Goal: Task Accomplishment & Management: Use online tool/utility

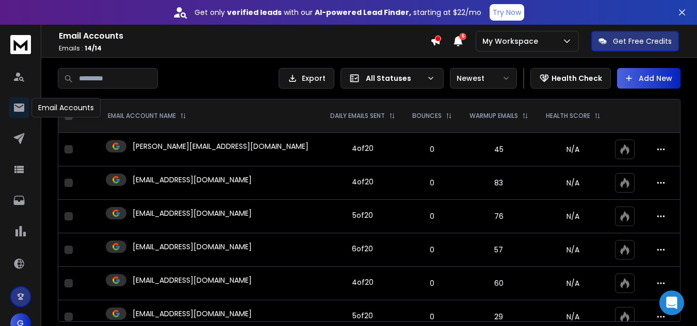
click at [24, 105] on icon at bounding box center [19, 108] width 10 height 8
click at [23, 105] on icon at bounding box center [19, 108] width 10 height 8
click at [25, 136] on link at bounding box center [19, 138] width 21 height 21
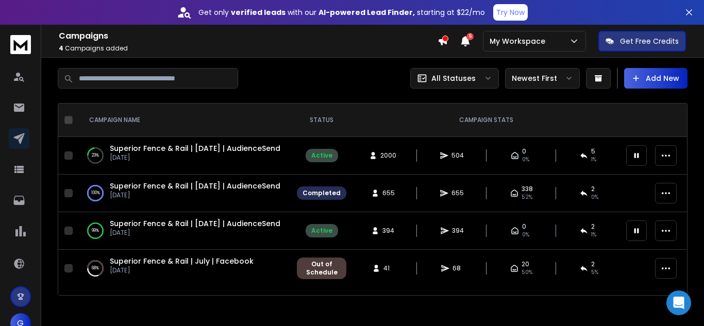
click at [216, 150] on span "Superior Fence & Rail | [DATE] | AudienceSend" at bounding box center [195, 148] width 171 height 10
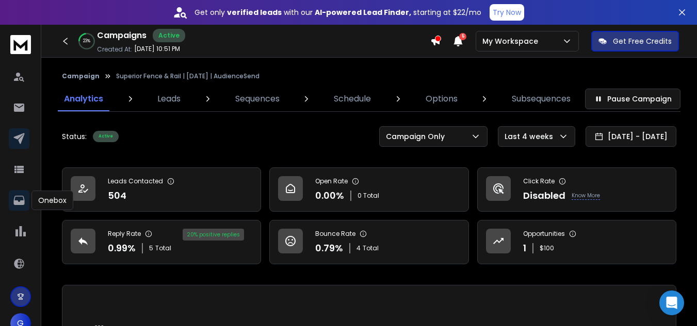
click at [20, 205] on icon at bounding box center [18, 200] width 11 height 9
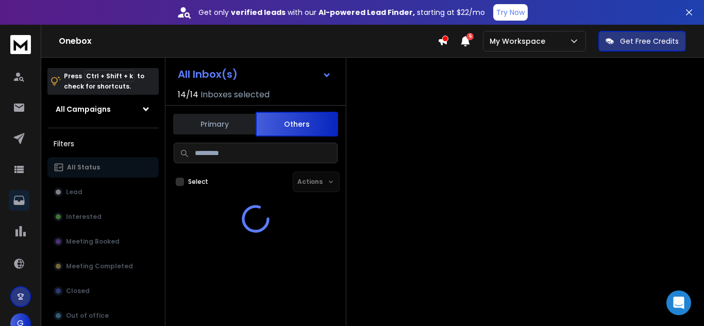
click at [308, 121] on button "Others" at bounding box center [297, 124] width 83 height 25
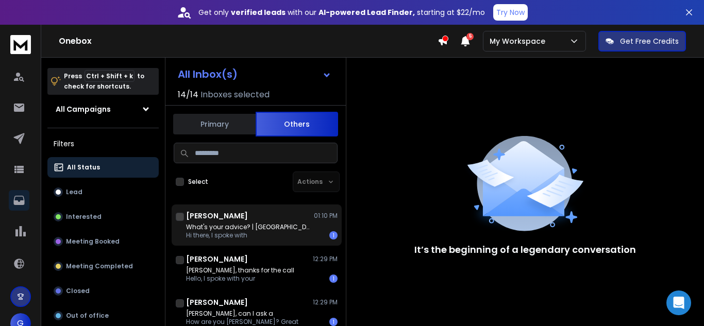
click at [272, 231] on p "What's your advice? | [GEOGRAPHIC_DATA]" at bounding box center [248, 227] width 124 height 8
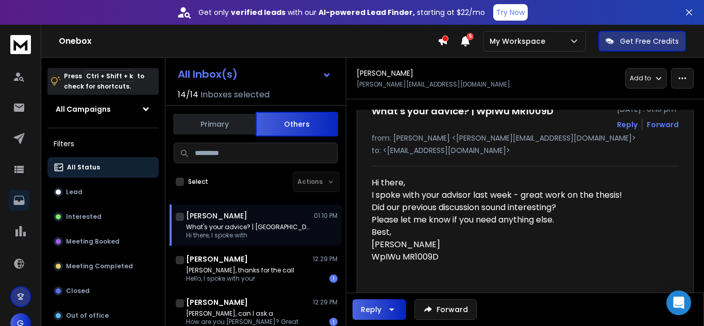
scroll to position [59, 0]
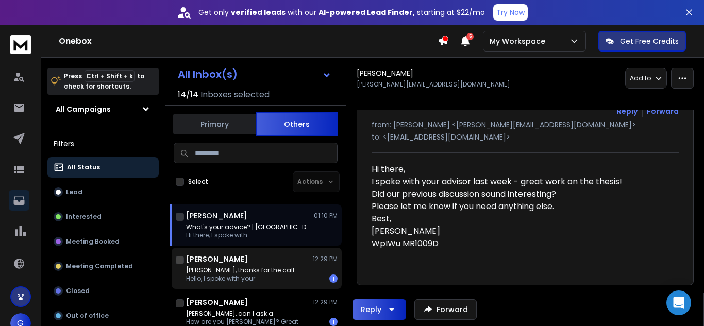
click at [264, 268] on div "[PERSON_NAME], thanks for the call Hello, I spoke with your 1" at bounding box center [262, 275] width 152 height 17
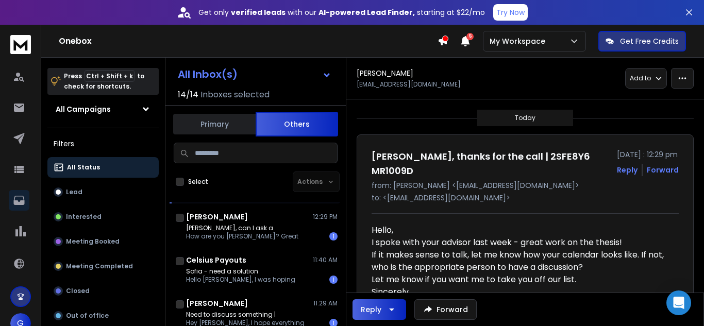
scroll to position [86, 0]
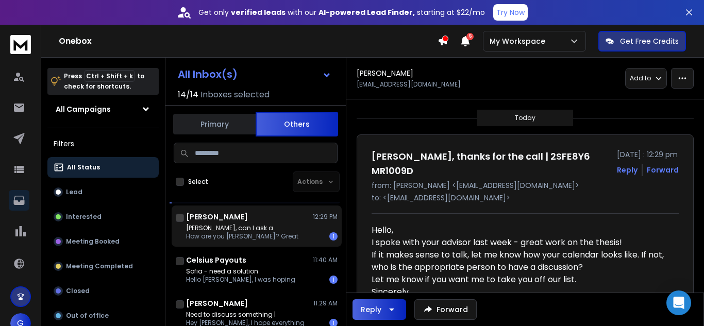
click at [265, 239] on div "[PERSON_NAME], can I ask a How are you [PERSON_NAME]? Great 1" at bounding box center [262, 232] width 152 height 17
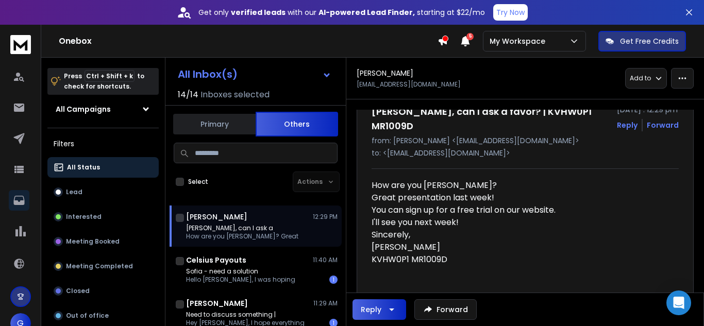
scroll to position [45, 0]
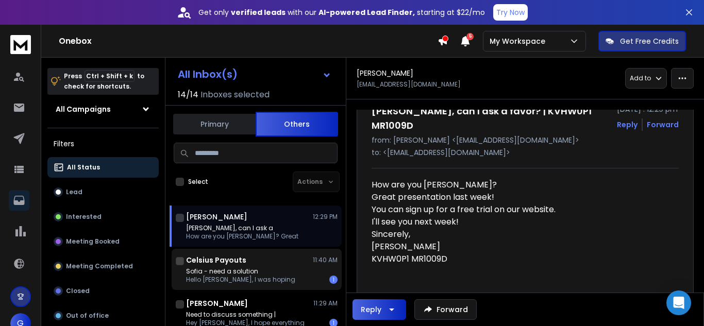
click at [279, 282] on div "[PERSON_NAME] - need a solution Hello [PERSON_NAME], I was hoping 1" at bounding box center [262, 276] width 152 height 17
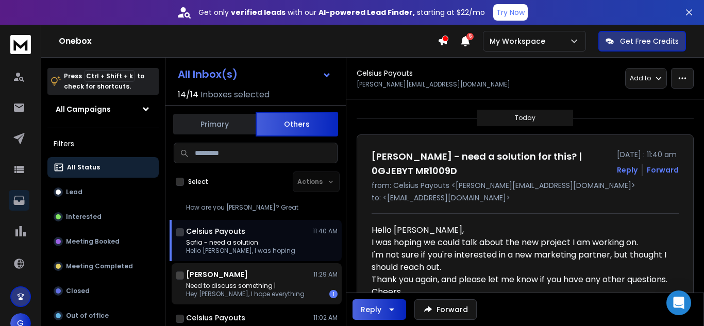
scroll to position [115, 0]
click at [283, 277] on div "[PERSON_NAME] E 11:29 AM" at bounding box center [262, 274] width 152 height 10
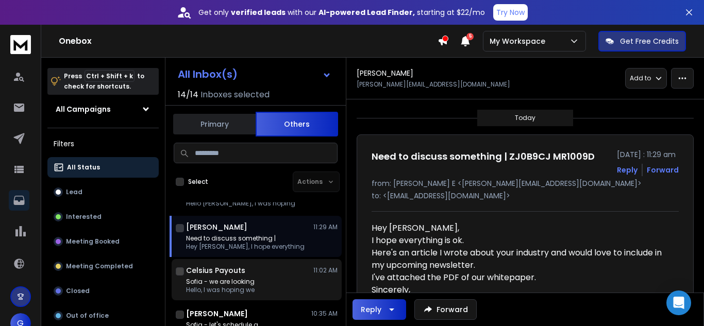
scroll to position [177, 0]
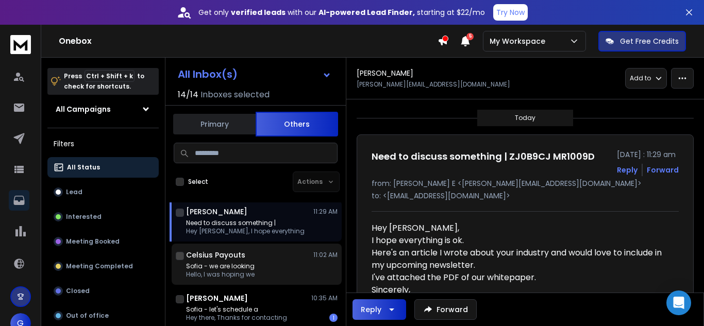
click at [290, 270] on div "[PERSON_NAME] - we are looking Hello, I was hoping we" at bounding box center [262, 271] width 152 height 17
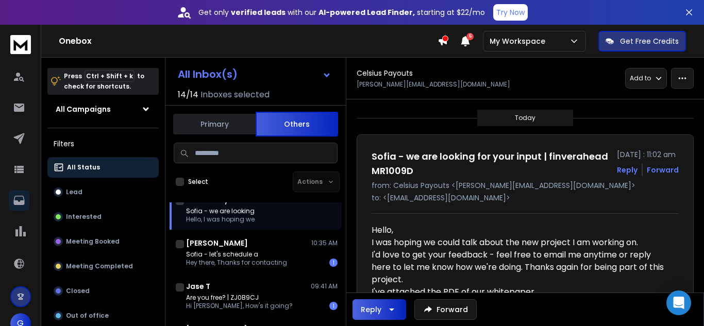
scroll to position [233, 0]
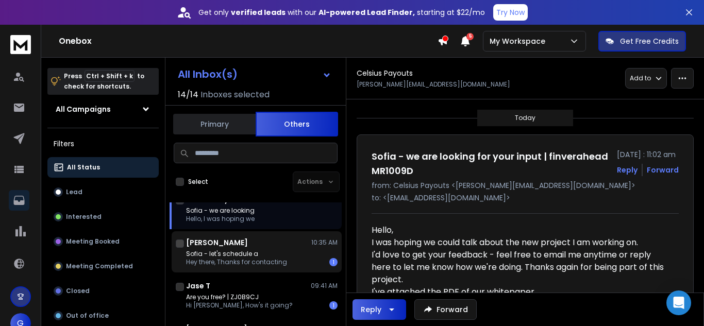
click at [289, 245] on div "[PERSON_NAME] 10:35 AM" at bounding box center [262, 243] width 152 height 10
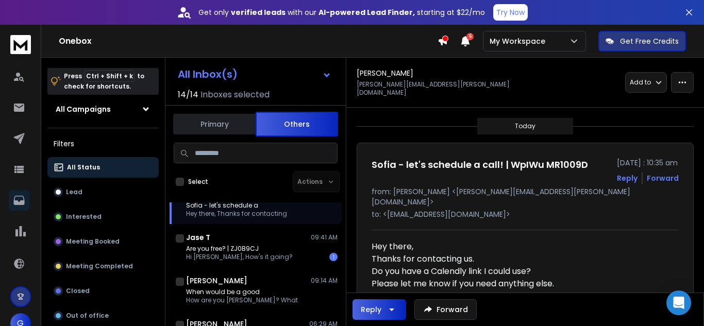
scroll to position [286, 0]
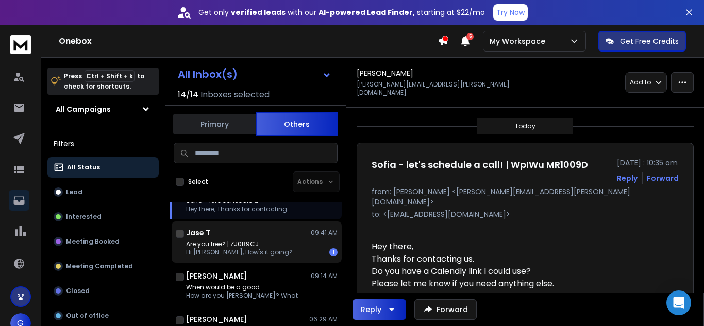
click at [278, 250] on div "Are you free? | ZJ0B9CJ Hi [PERSON_NAME], How's it going? 1" at bounding box center [262, 248] width 152 height 17
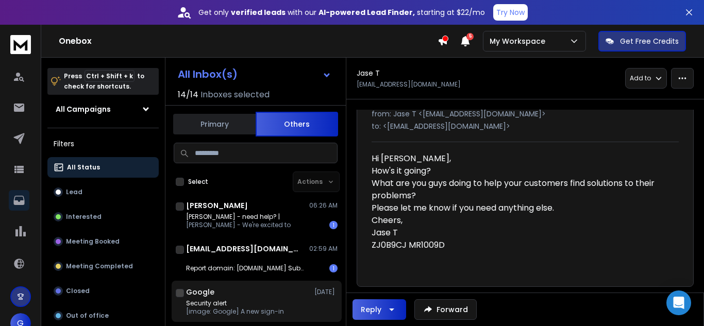
scroll to position [444, 0]
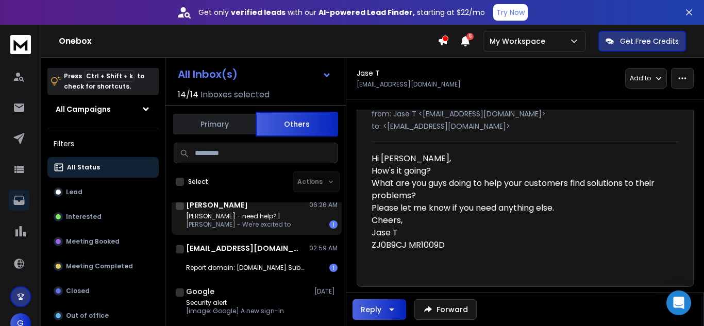
click at [248, 222] on p "[PERSON_NAME] - We're excited to" at bounding box center [238, 225] width 105 height 8
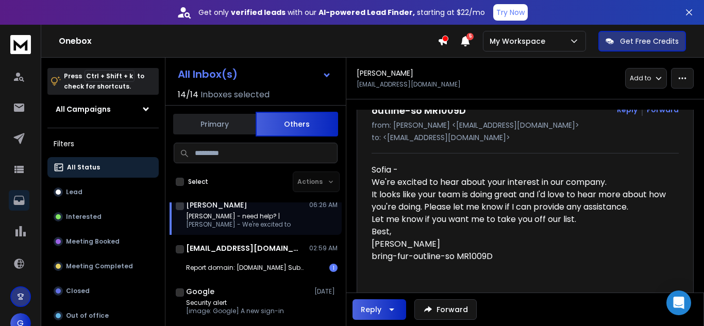
scroll to position [61, 0]
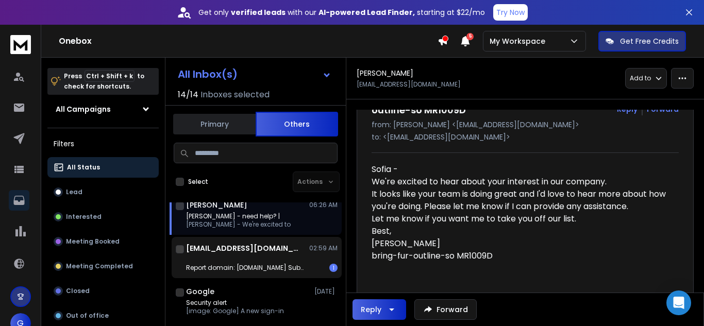
click at [270, 256] on div "Report domain: [DOMAIN_NAME] Submitter: [DOMAIN_NAME] 1" at bounding box center [262, 264] width 152 height 17
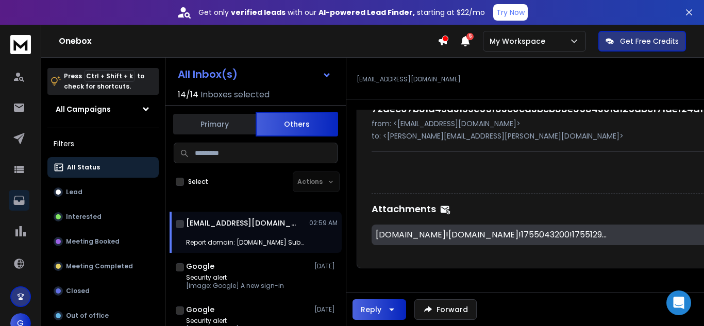
scroll to position [0, 0]
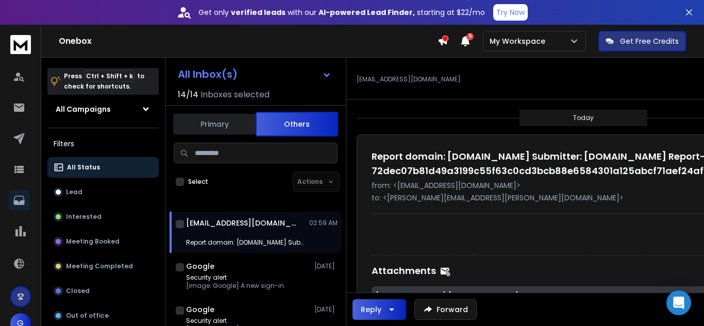
click at [229, 131] on button "Primary" at bounding box center [214, 124] width 83 height 23
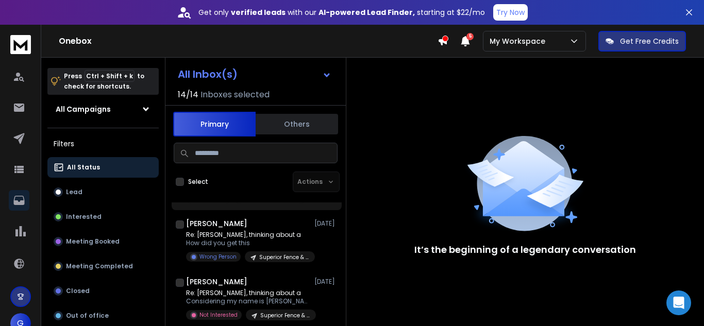
scroll to position [51, 0]
